Goal: Task Accomplishment & Management: Use online tool/utility

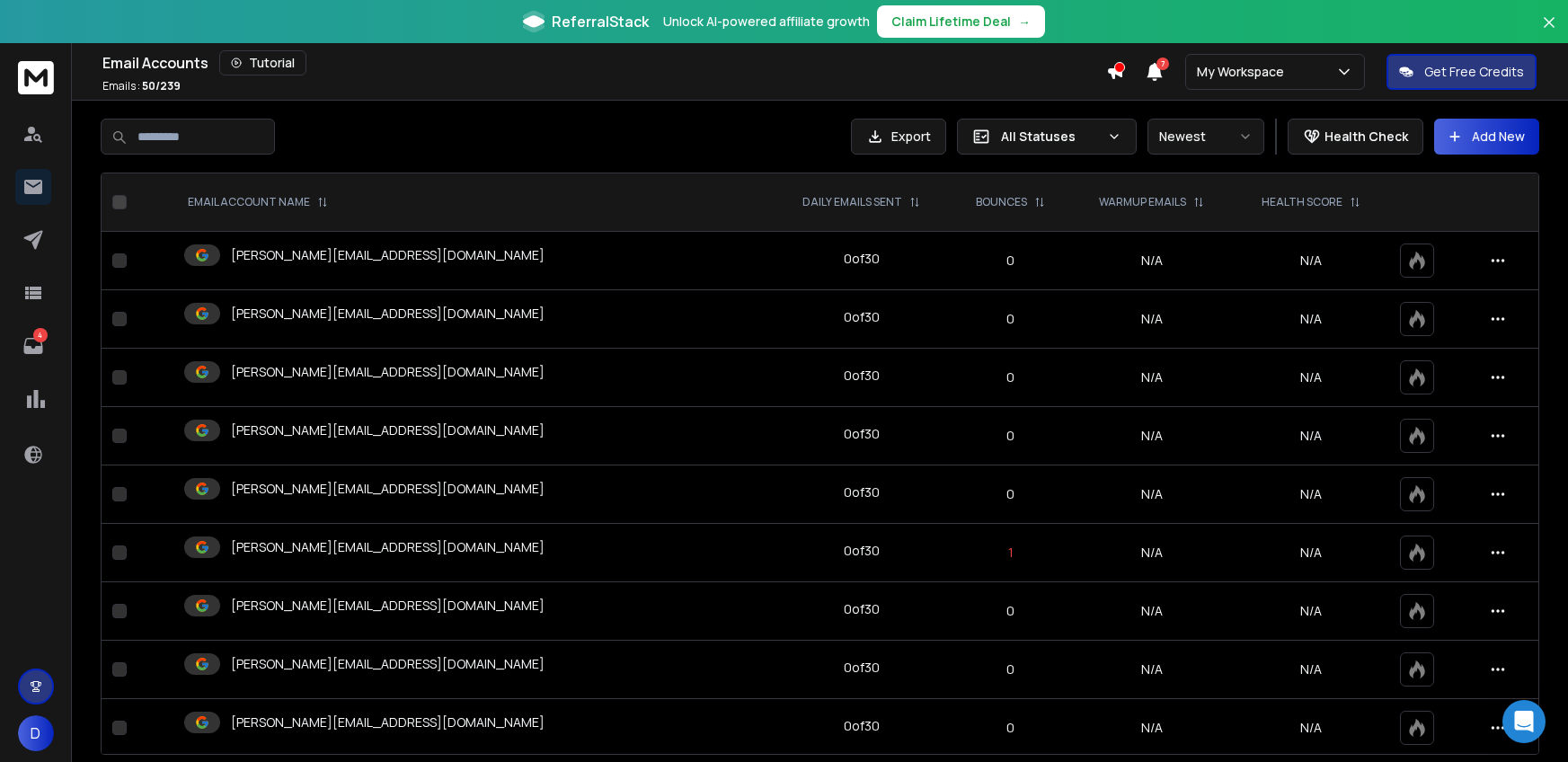
click at [31, 261] on div at bounding box center [36, 243] width 41 height 42
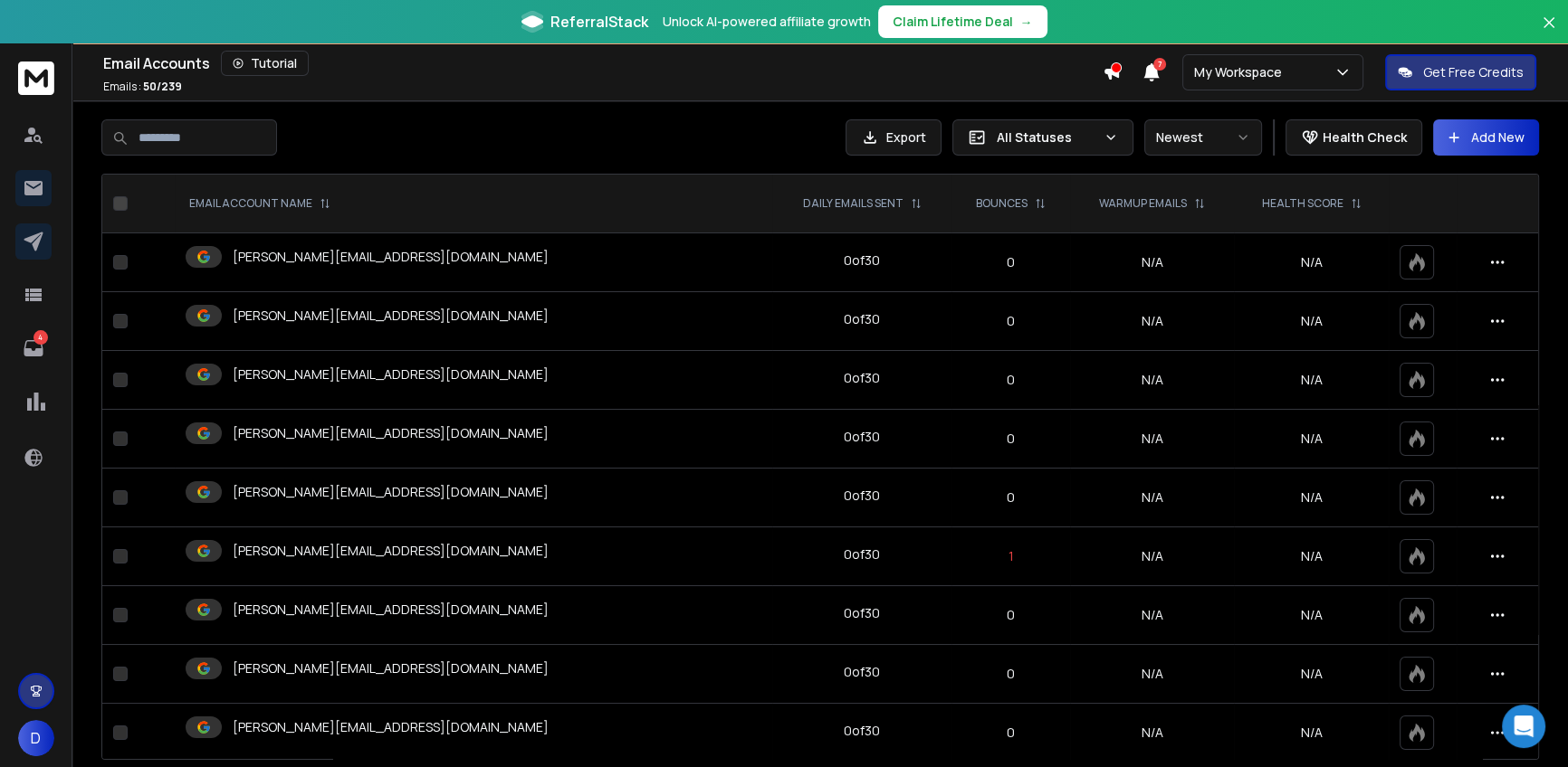
click at [32, 252] on icon at bounding box center [32, 241] width 21 height 21
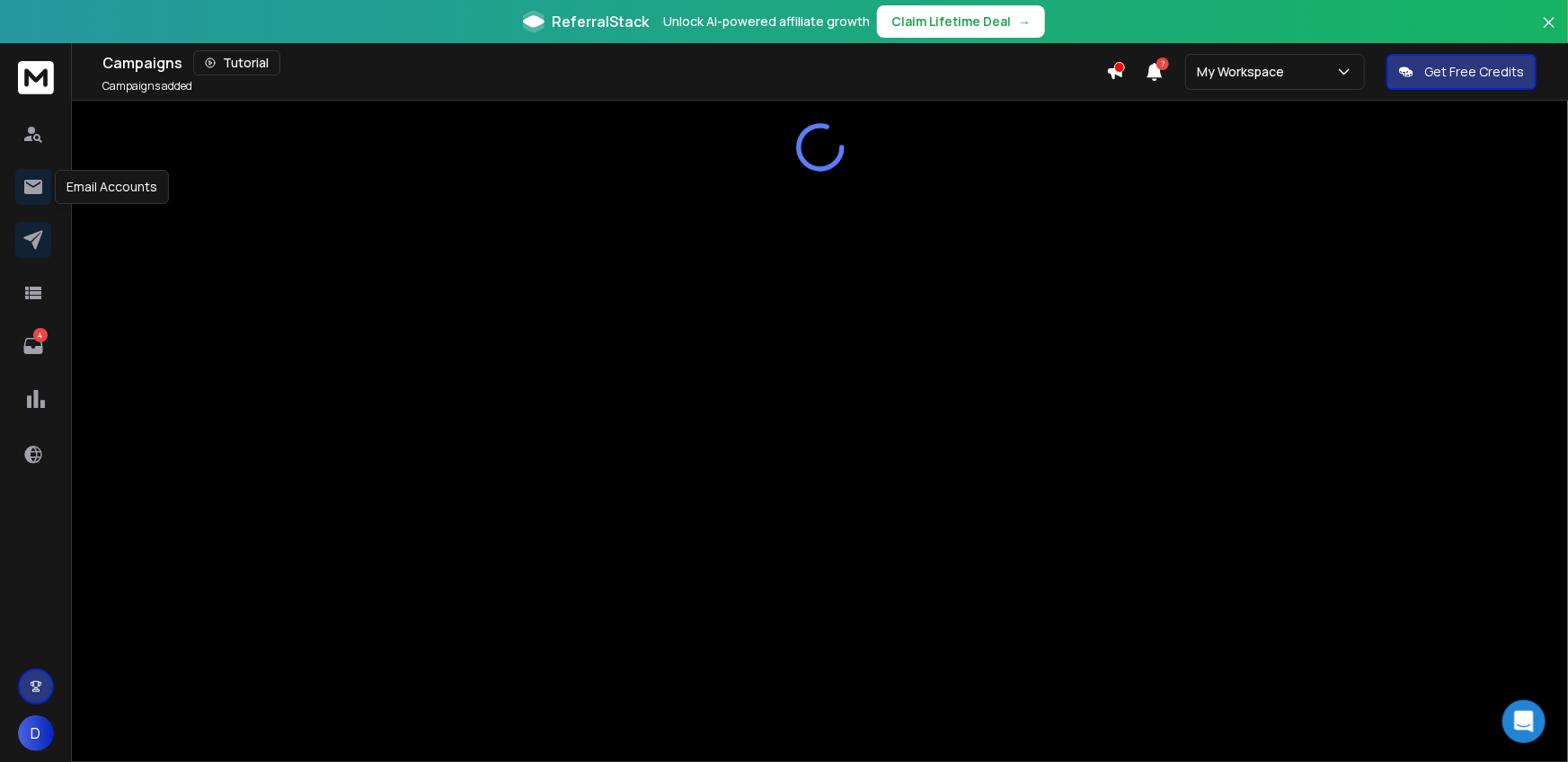
click at [26, 199] on link at bounding box center [33, 186] width 36 height 36
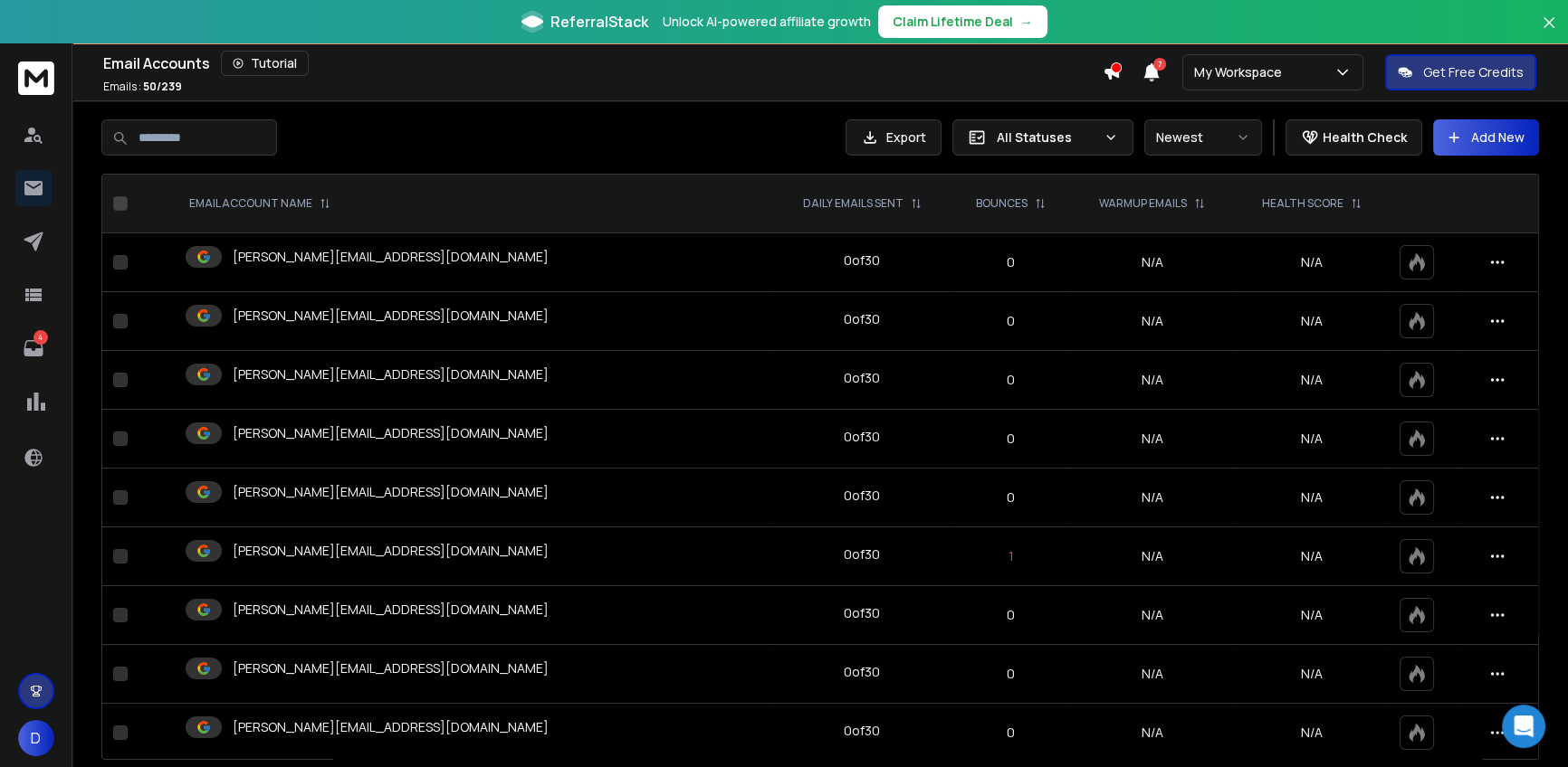
click at [1469, 131] on button "Add New" at bounding box center [1485, 137] width 106 height 36
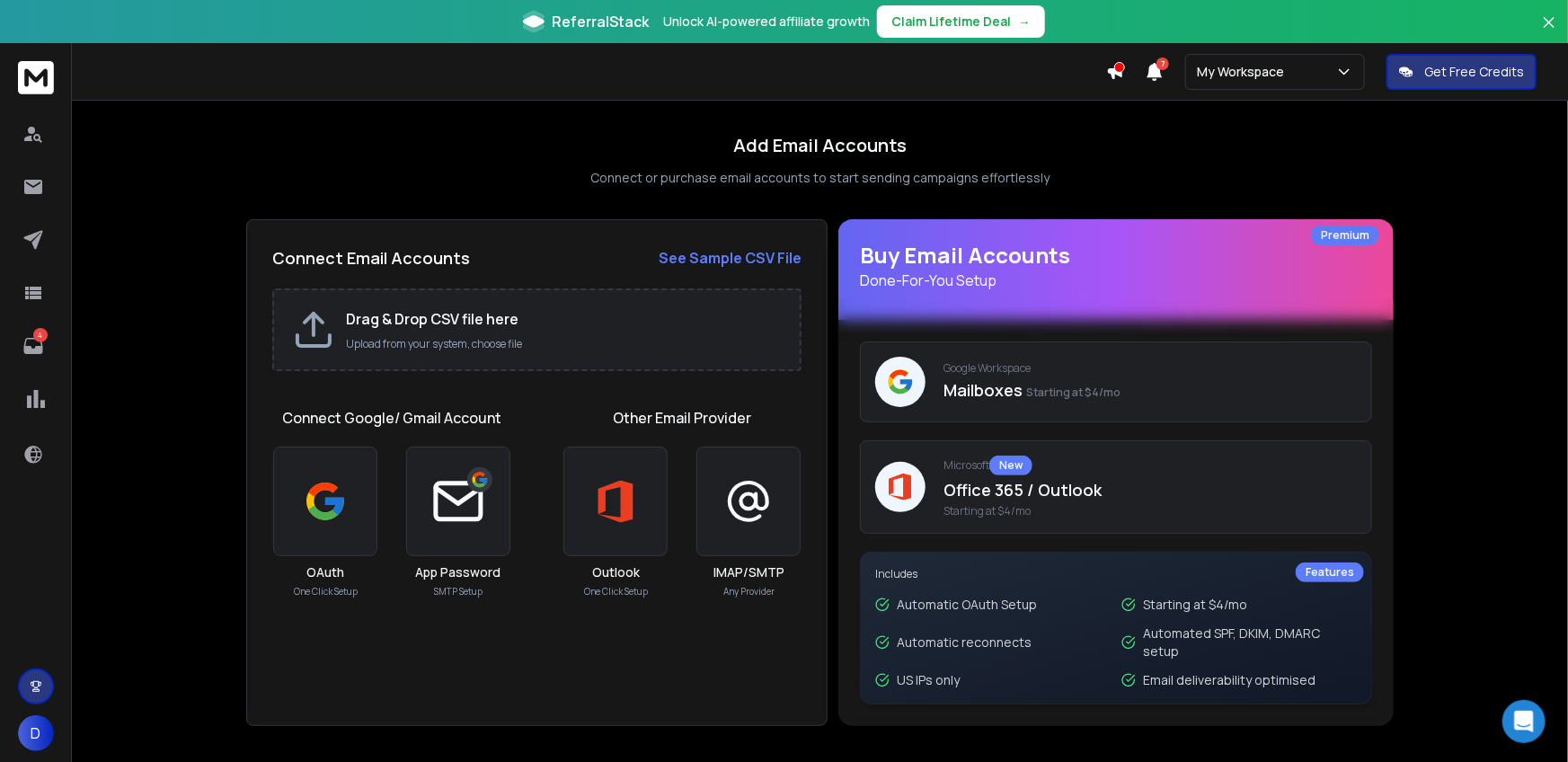
click at [371, 486] on div at bounding box center [325, 501] width 104 height 110
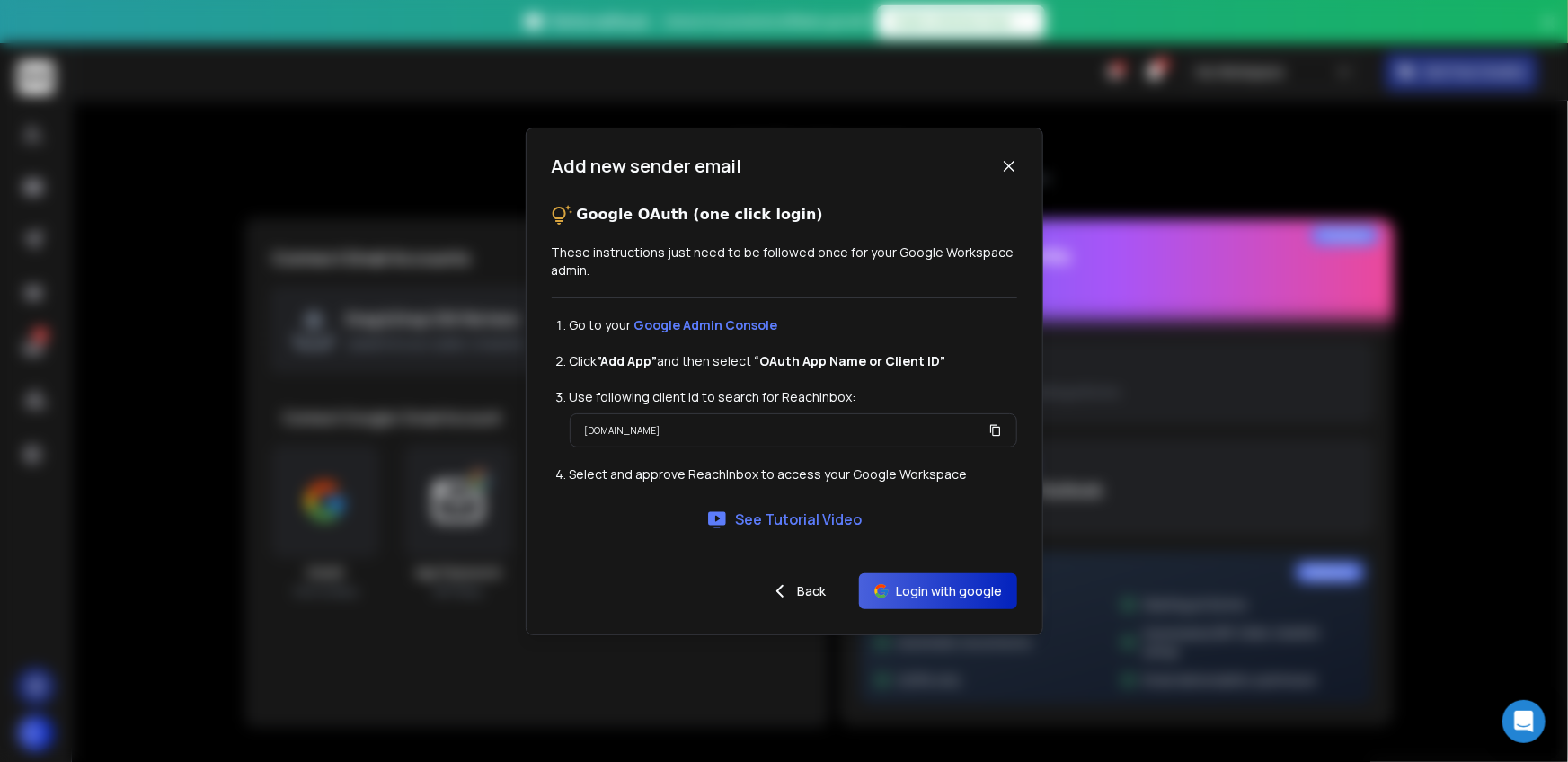
click at [994, 435] on icon at bounding box center [995, 429] width 10 height 12
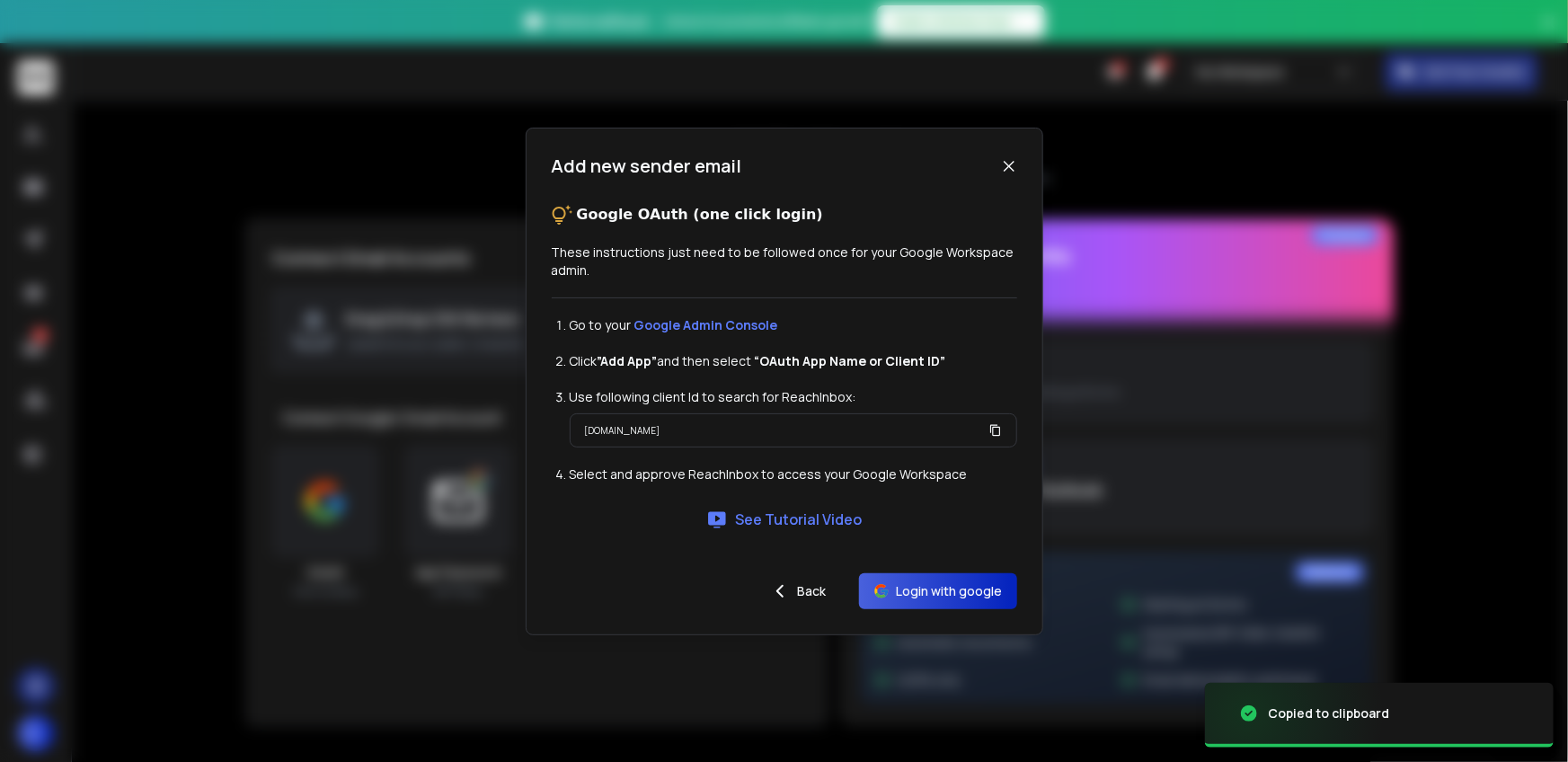
click at [999, 164] on div "Add new sender email" at bounding box center [784, 166] width 465 height 25
click at [1013, 163] on icon at bounding box center [1010, 167] width 17 height 17
